Goal: Task Accomplishment & Management: Manage account settings

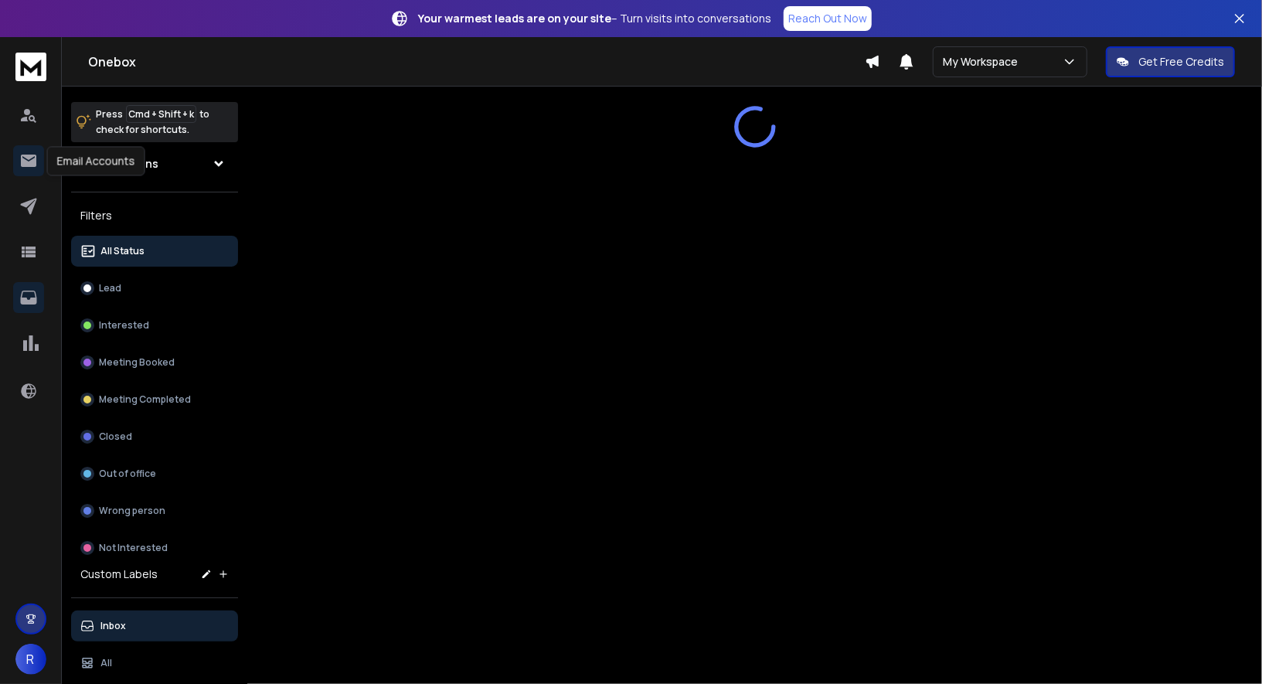
click at [42, 163] on link at bounding box center [28, 160] width 31 height 31
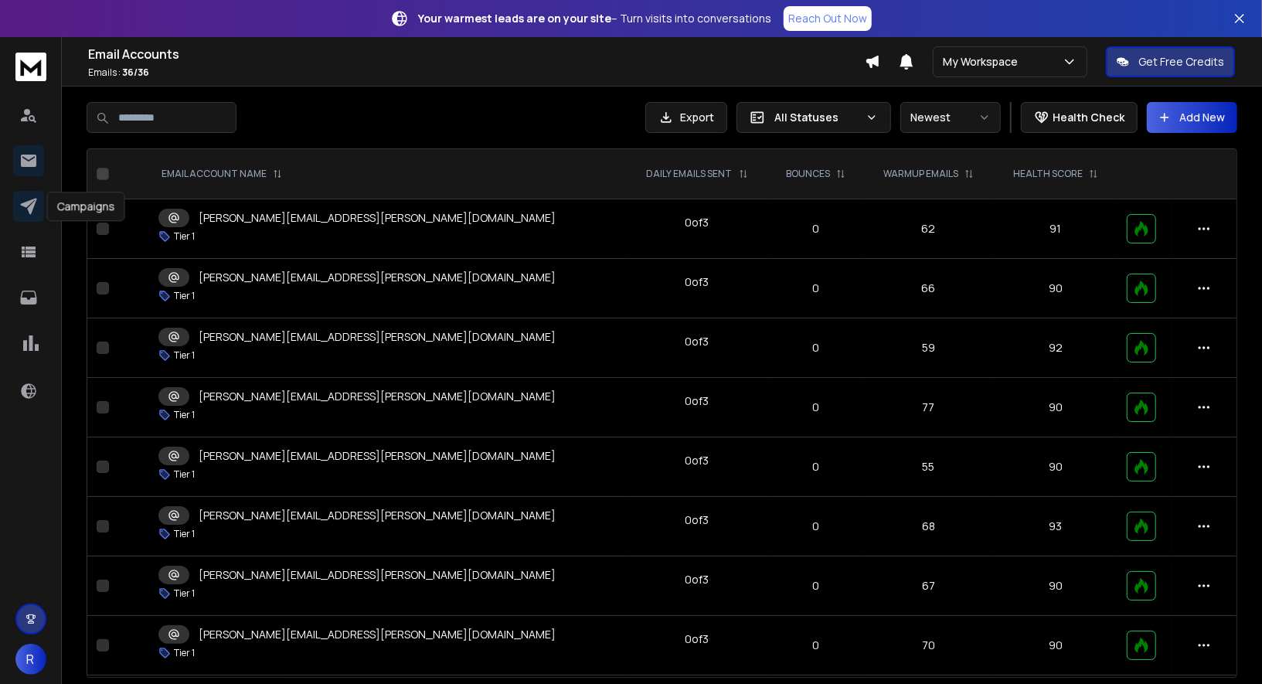
click at [38, 202] on link at bounding box center [28, 206] width 31 height 31
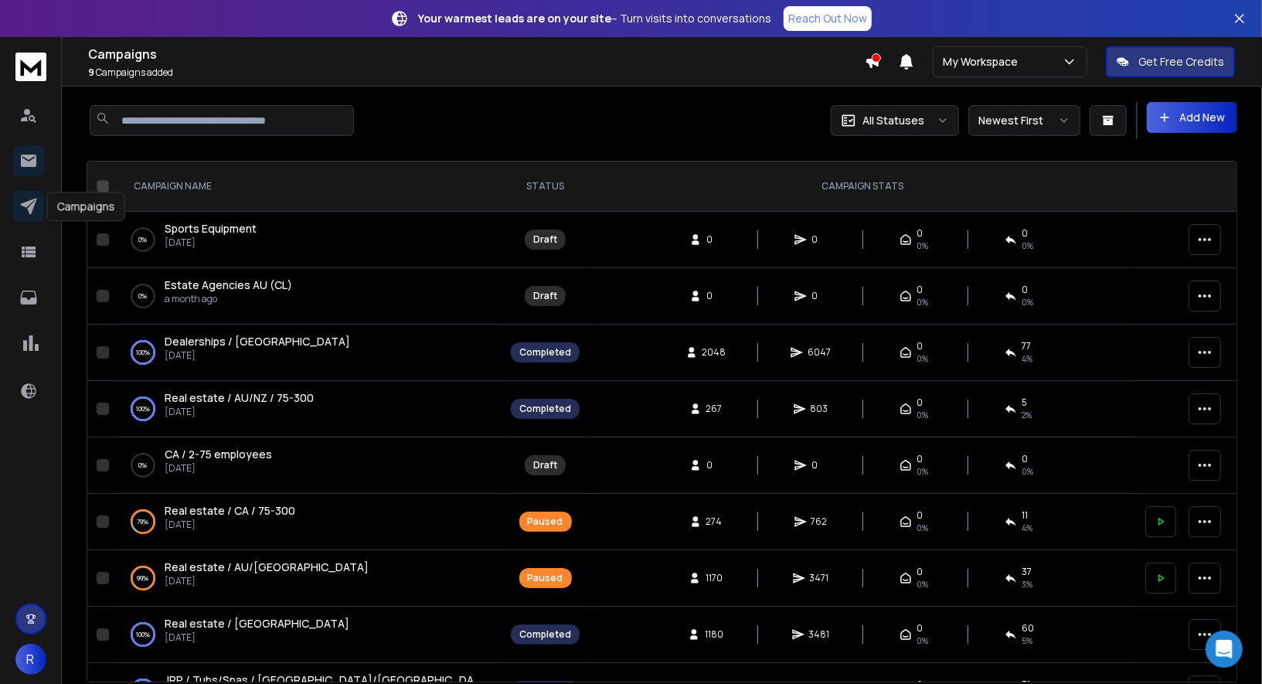
click at [23, 164] on icon at bounding box center [28, 161] width 15 height 12
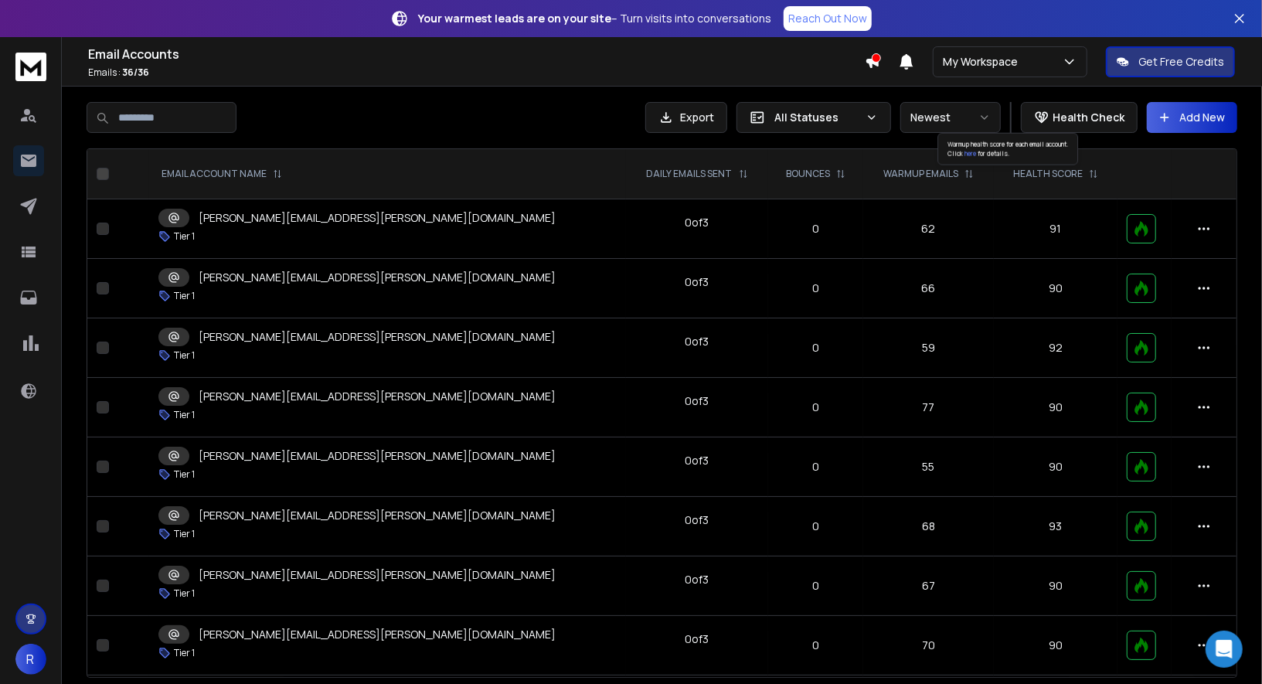
click at [1033, 175] on p "HEALTH SCORE" at bounding box center [1048, 174] width 70 height 12
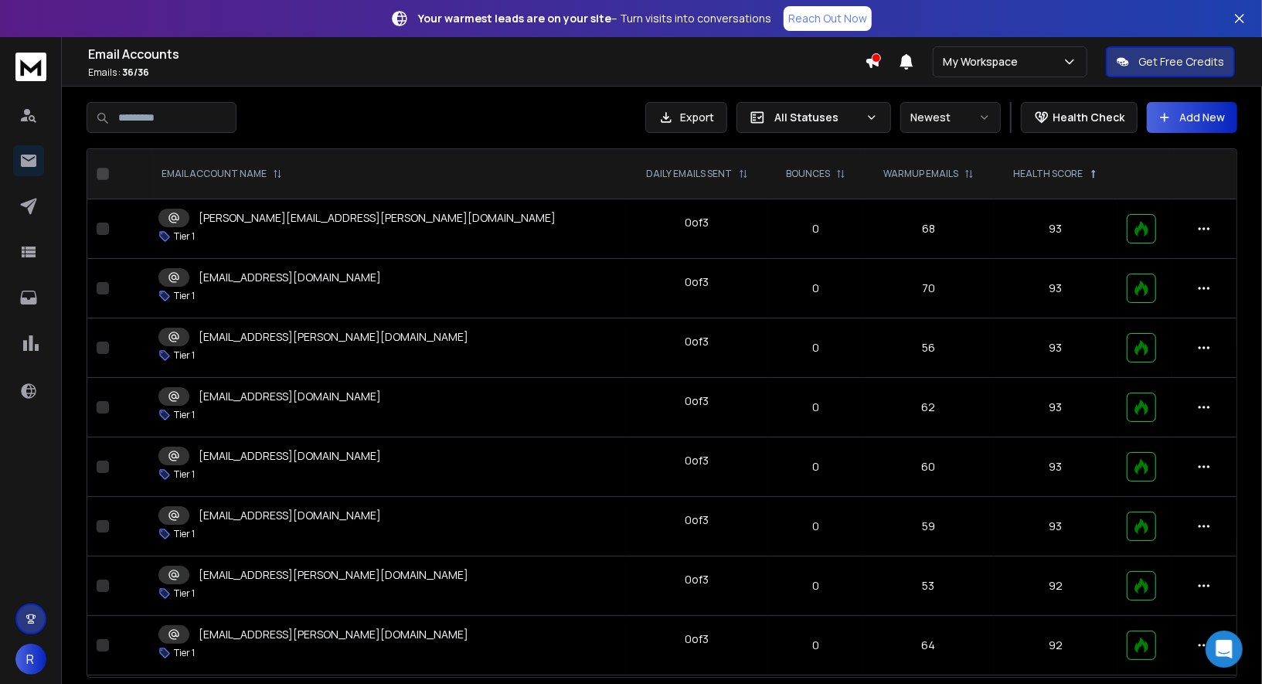
click at [1002, 235] on td "93" at bounding box center [1056, 229] width 124 height 60
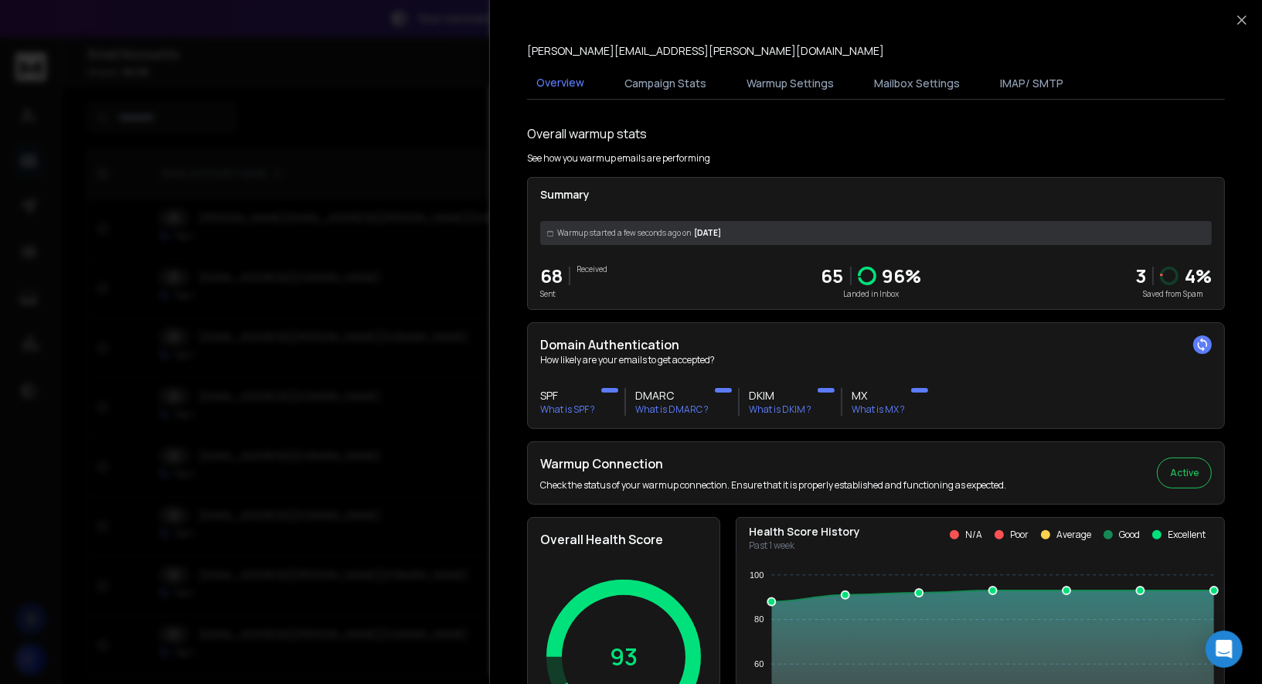
scroll to position [538, 0]
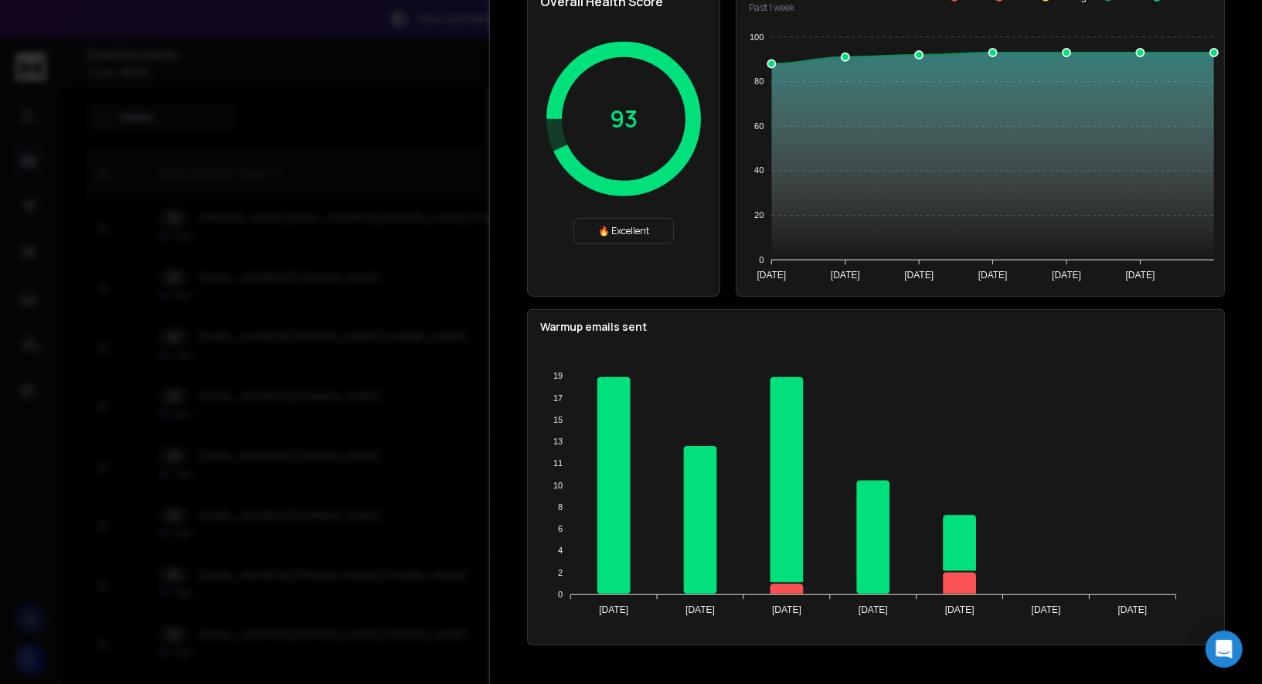
click at [488, 380] on div at bounding box center [631, 342] width 1262 height 684
